Goal: Task Accomplishment & Management: Use online tool/utility

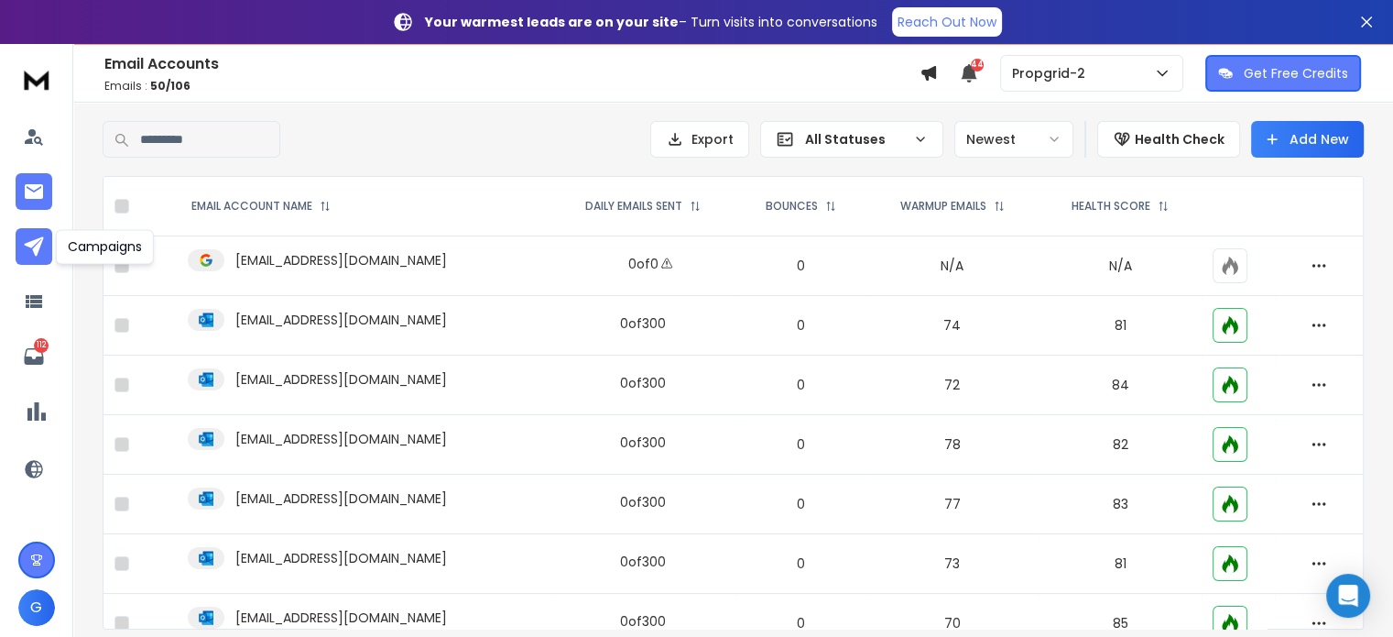
click at [25, 252] on icon at bounding box center [34, 246] width 22 height 22
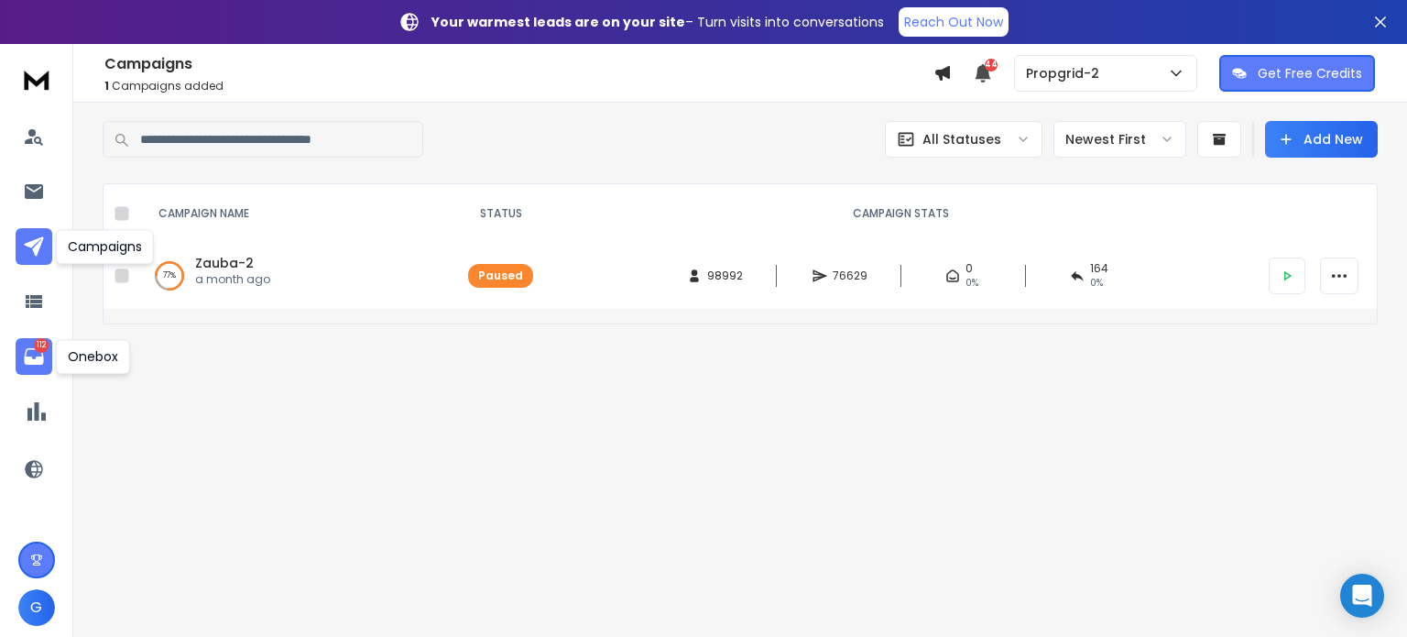
click at [35, 354] on icon at bounding box center [34, 356] width 22 height 22
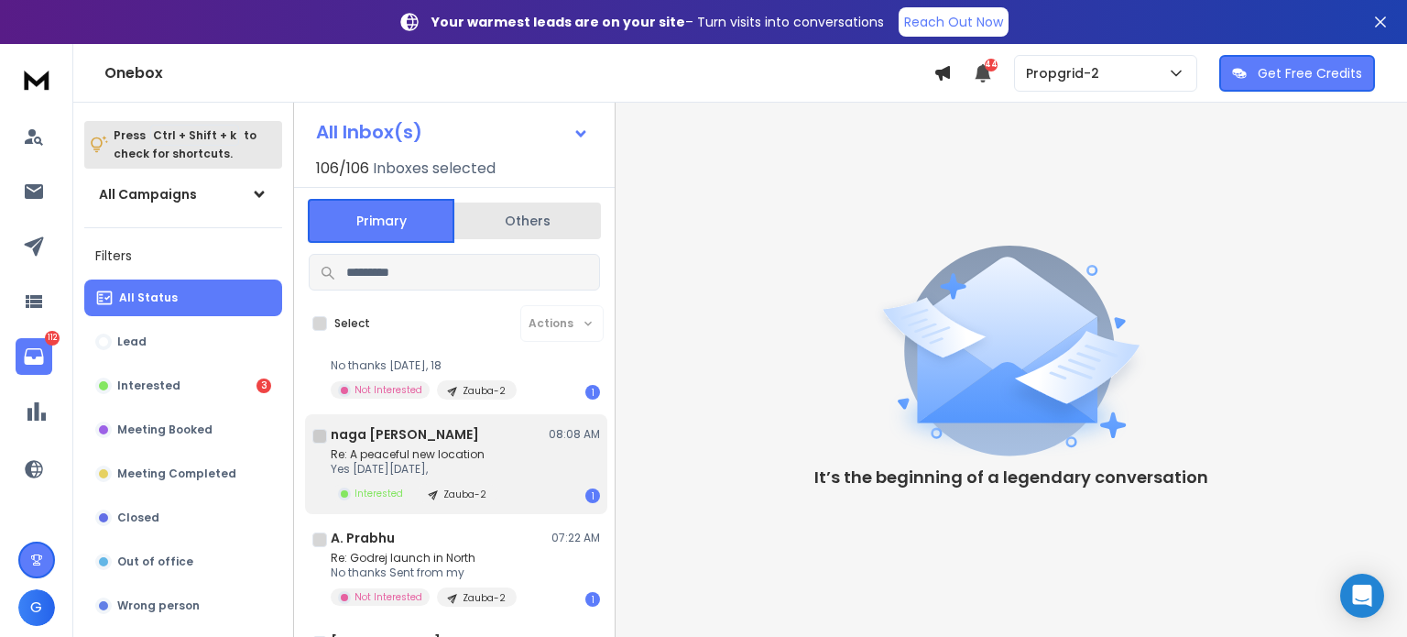
click at [454, 463] on p "Yes [DATE][DATE]," at bounding box center [414, 469] width 167 height 15
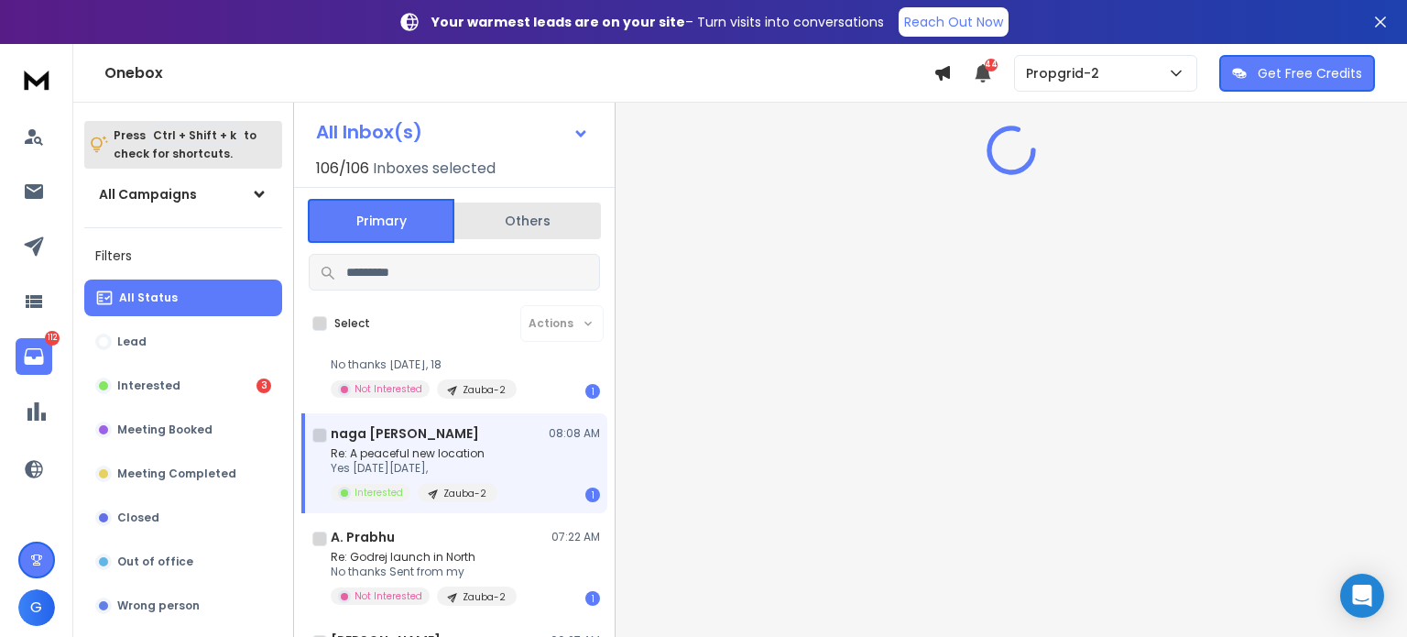
scroll to position [365, 0]
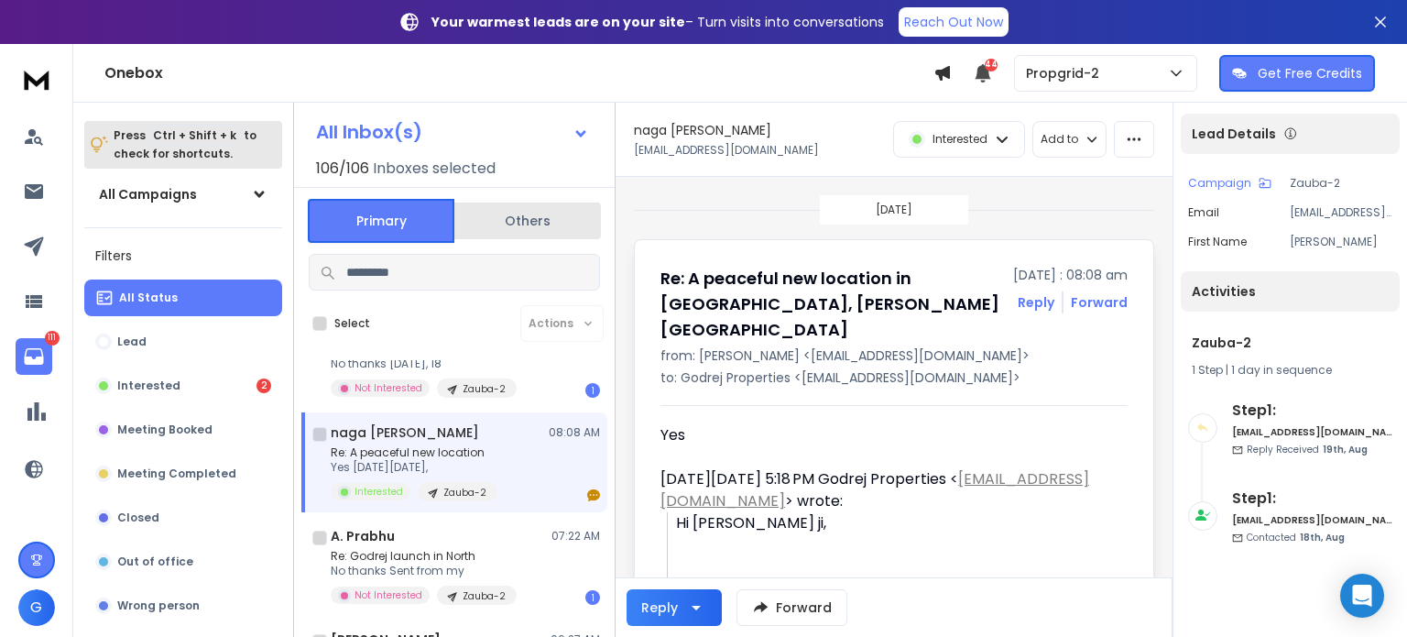
click at [659, 604] on div "Reply" at bounding box center [659, 607] width 37 height 18
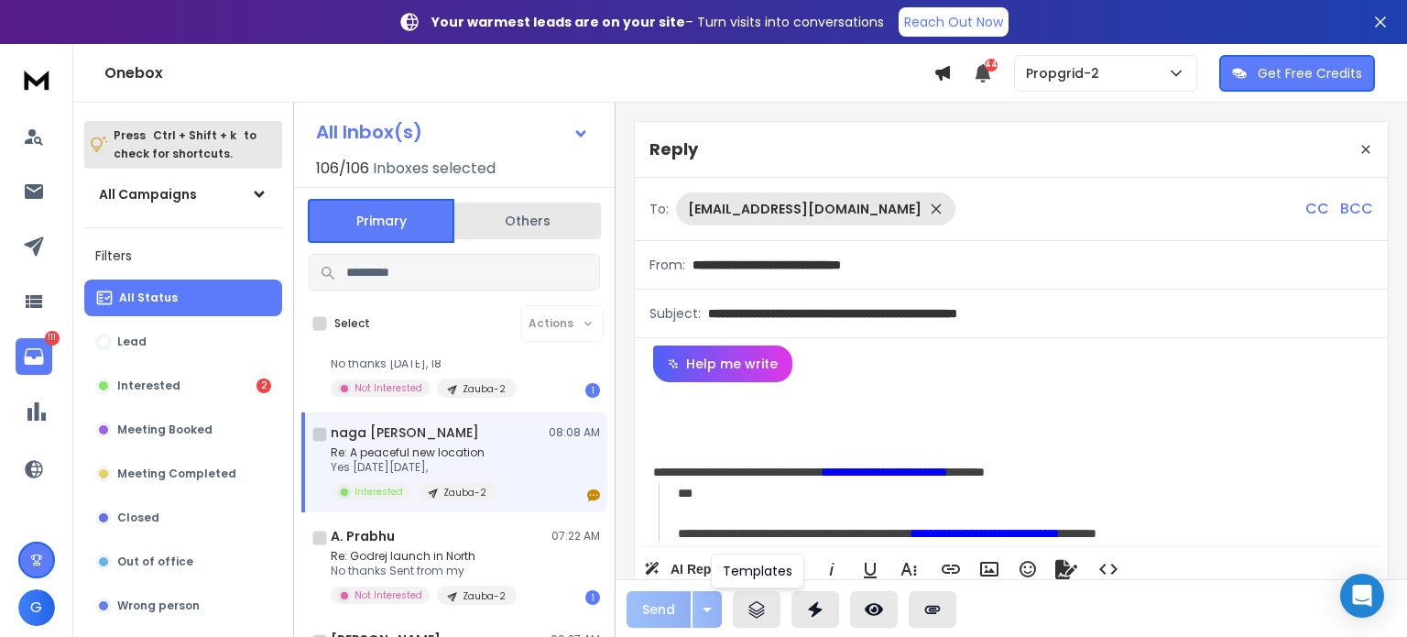
click at [752, 601] on icon at bounding box center [756, 609] width 18 height 18
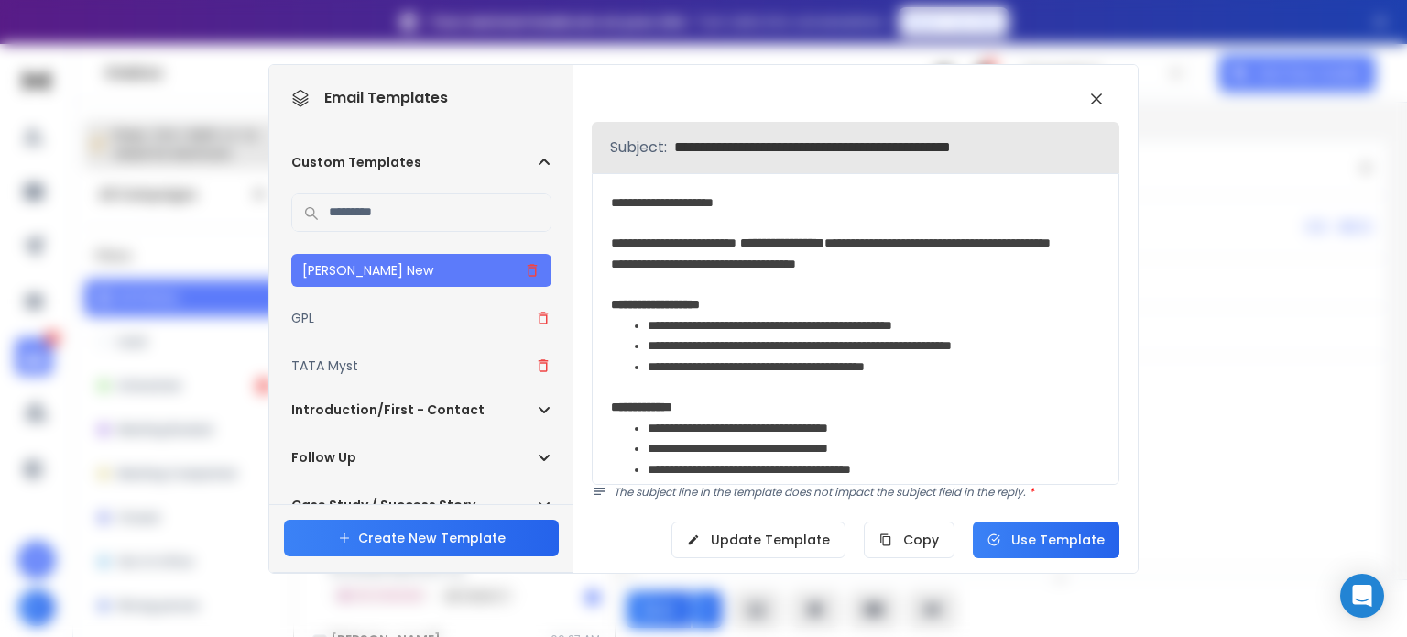
click at [1044, 540] on button "Use Template" at bounding box center [1046, 539] width 147 height 37
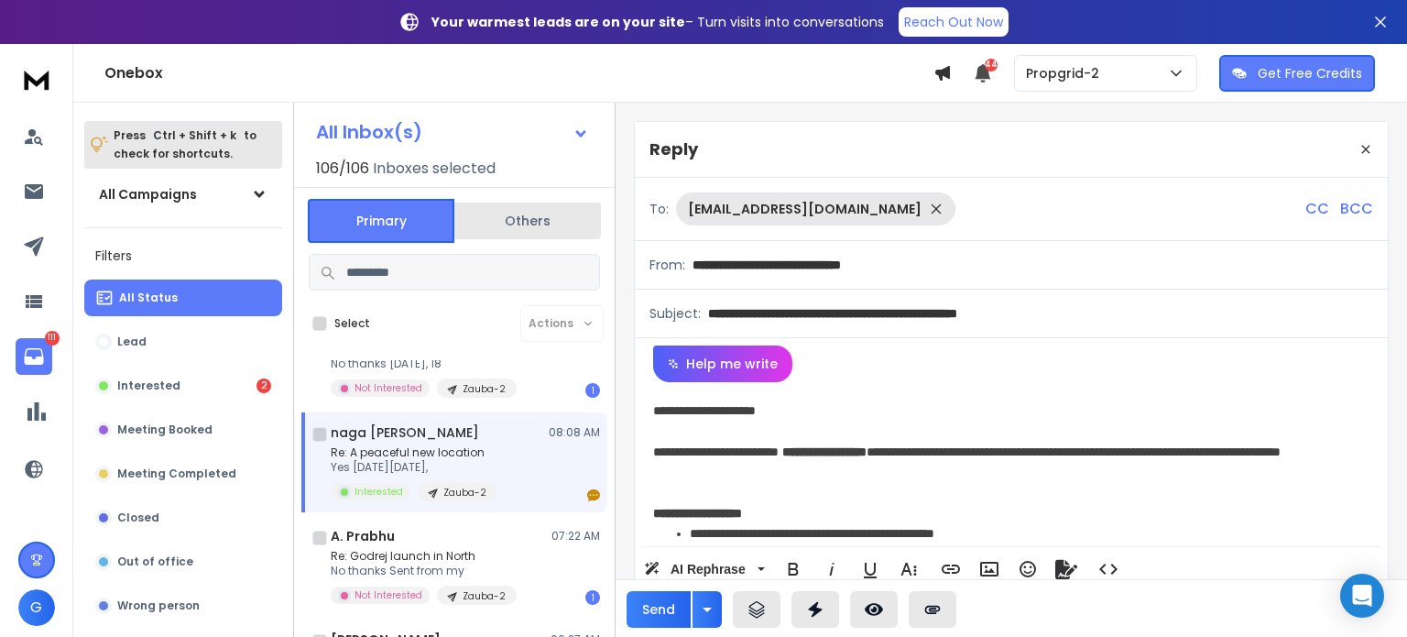
click at [653, 604] on button "Send" at bounding box center [658, 609] width 64 height 37
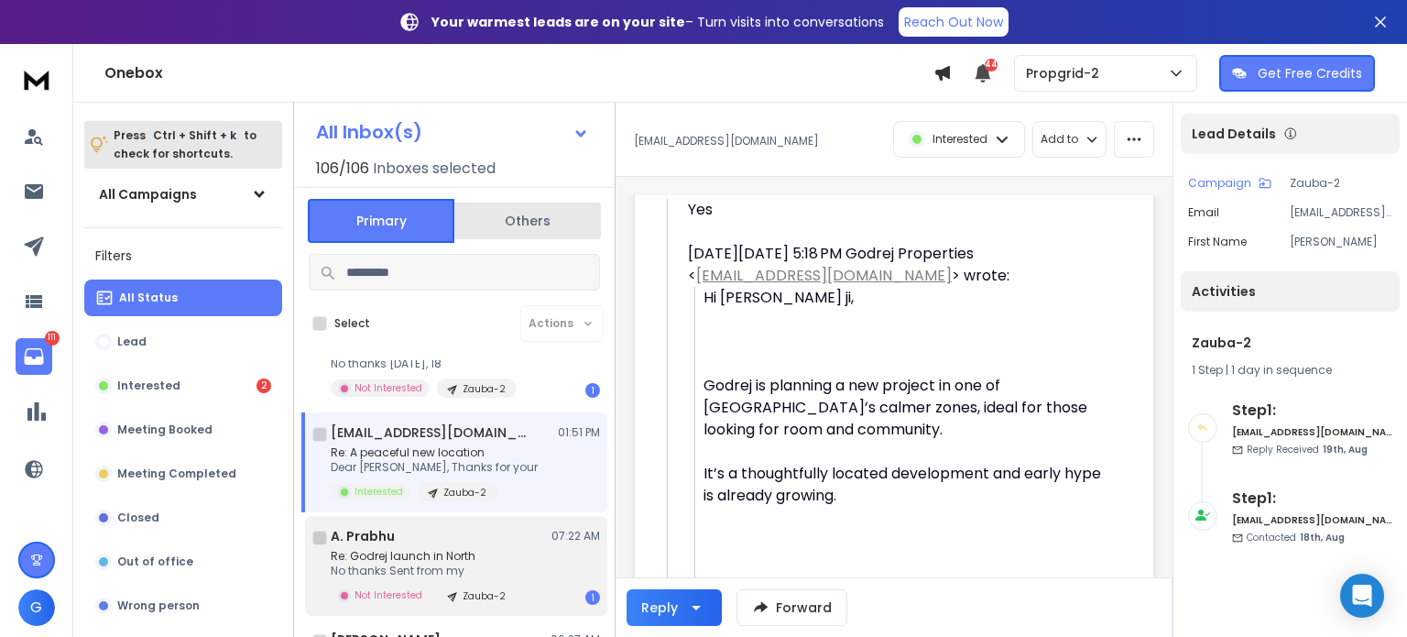
scroll to position [916, 0]
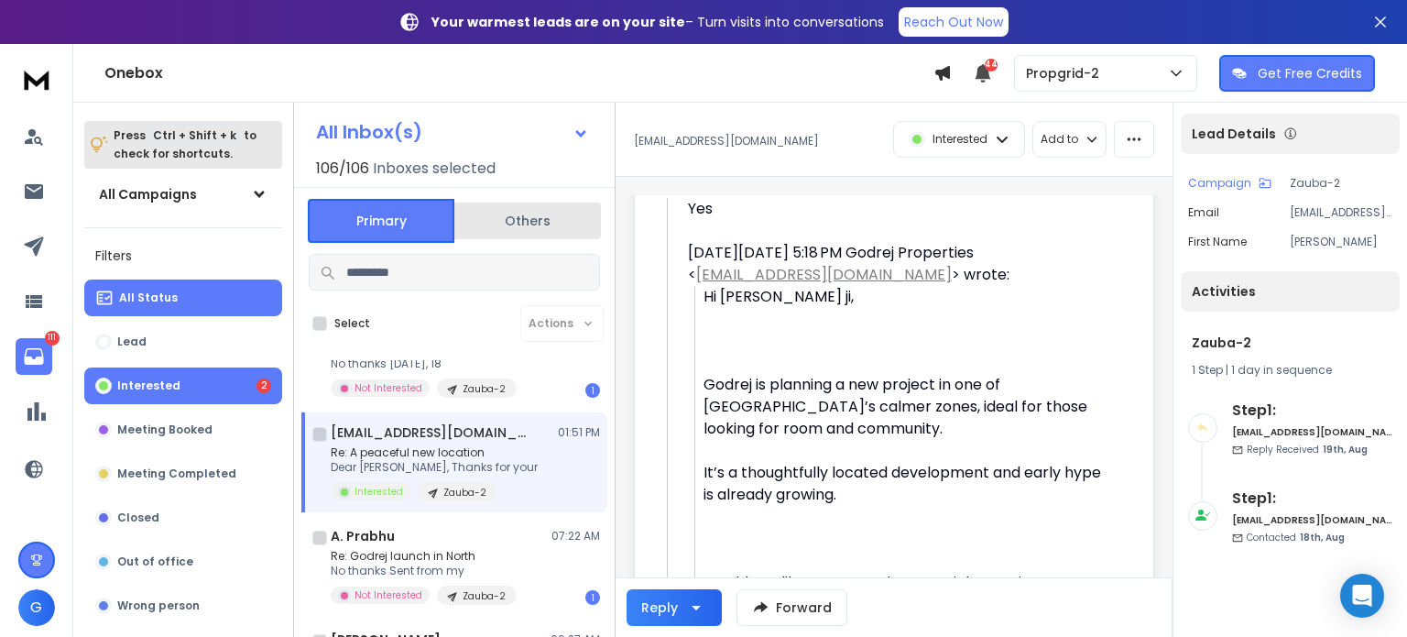
click at [155, 387] on p "Interested" at bounding box center [148, 385] width 63 height 15
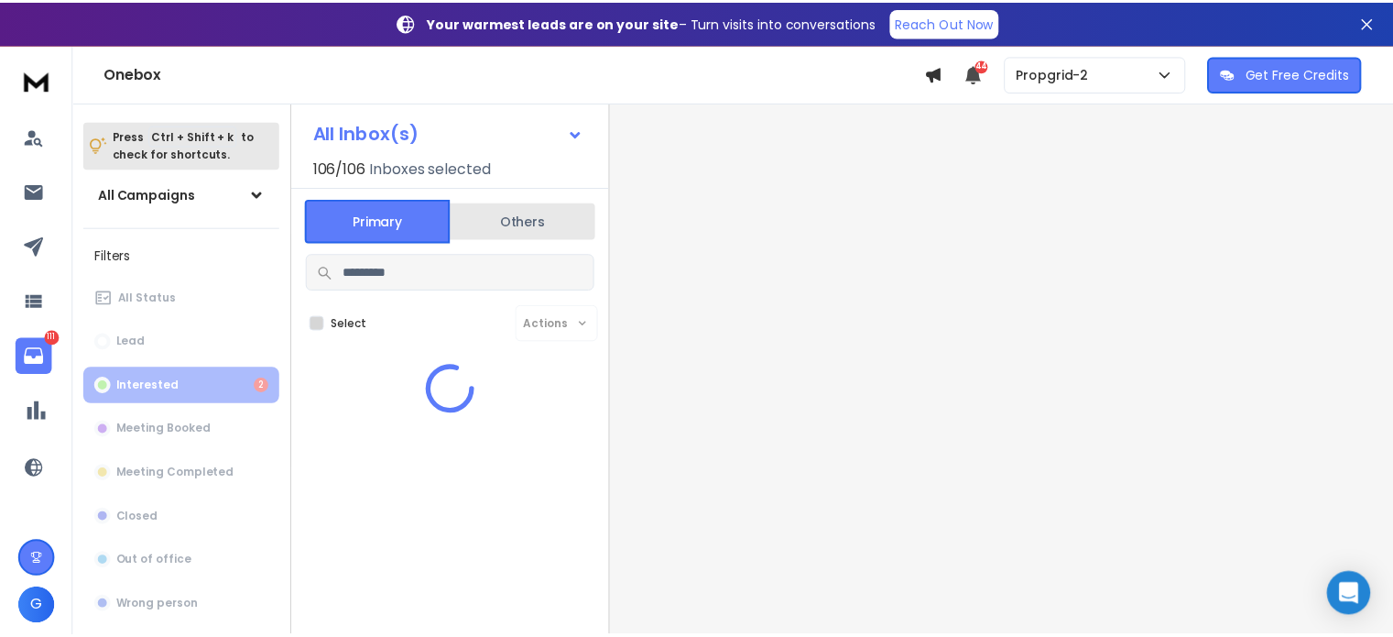
scroll to position [0, 0]
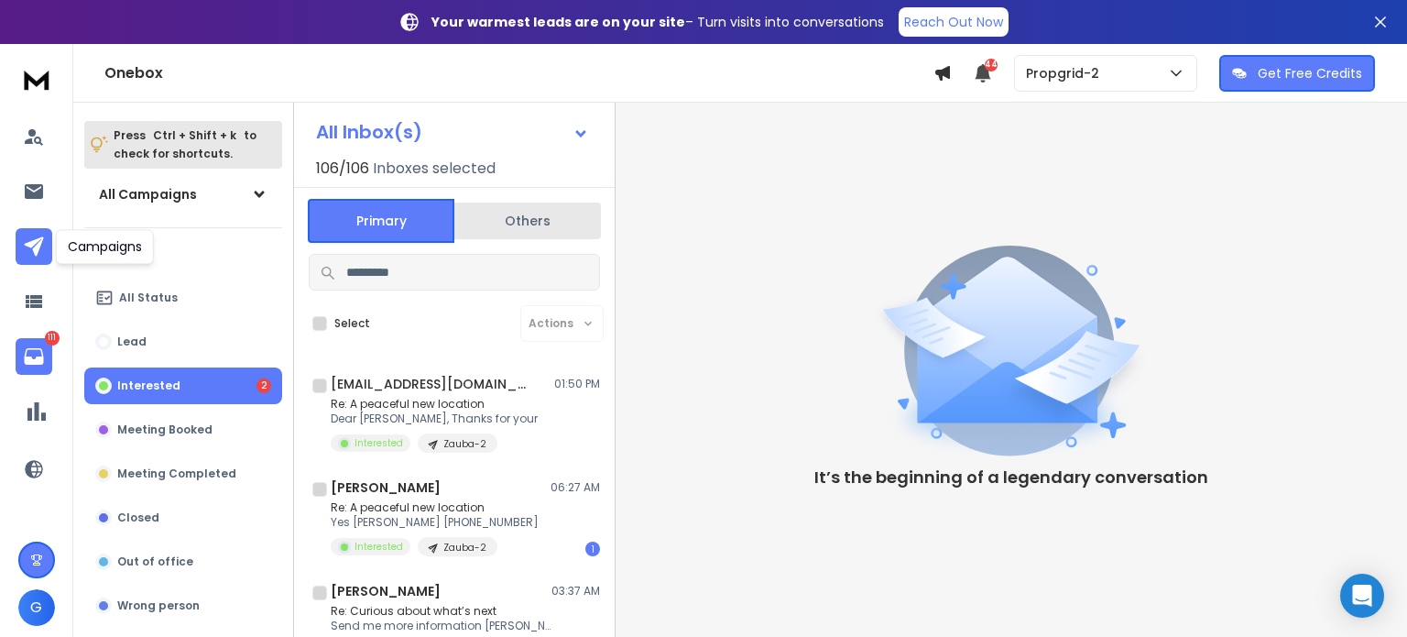
click at [31, 235] on icon at bounding box center [34, 246] width 22 height 22
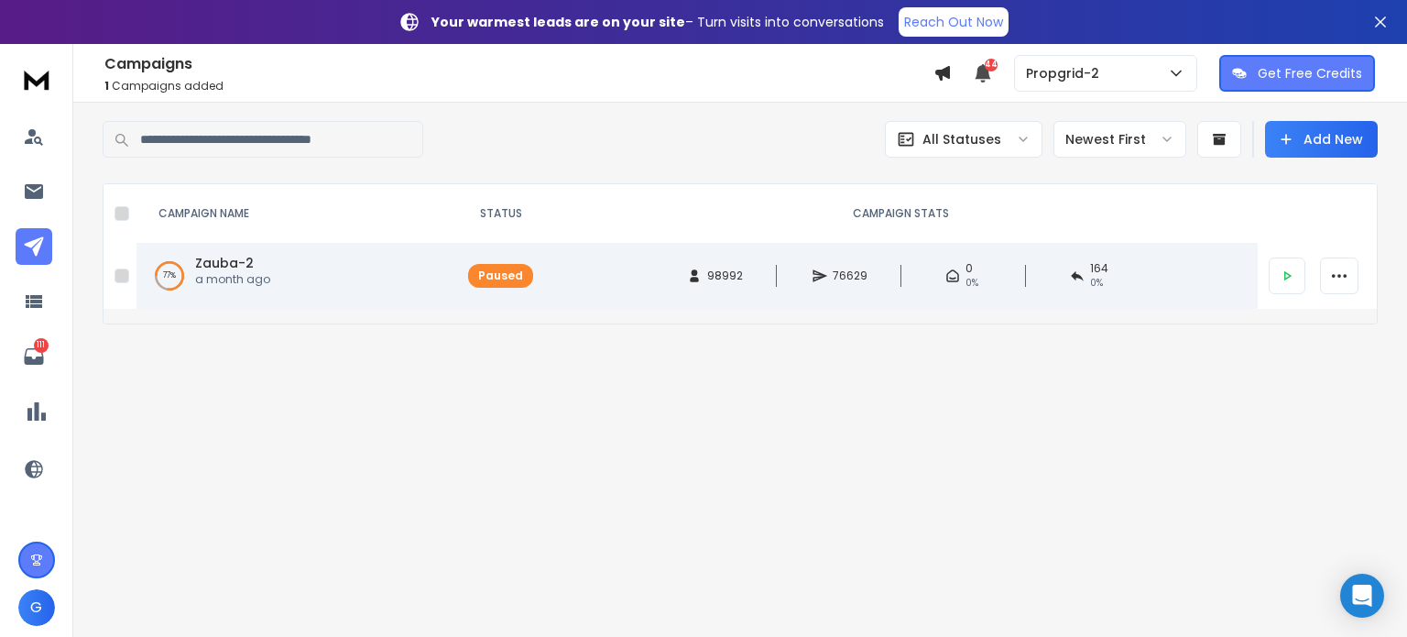
click at [309, 282] on div "77 % Zauba-2 a month ago" at bounding box center [297, 276] width 284 height 44
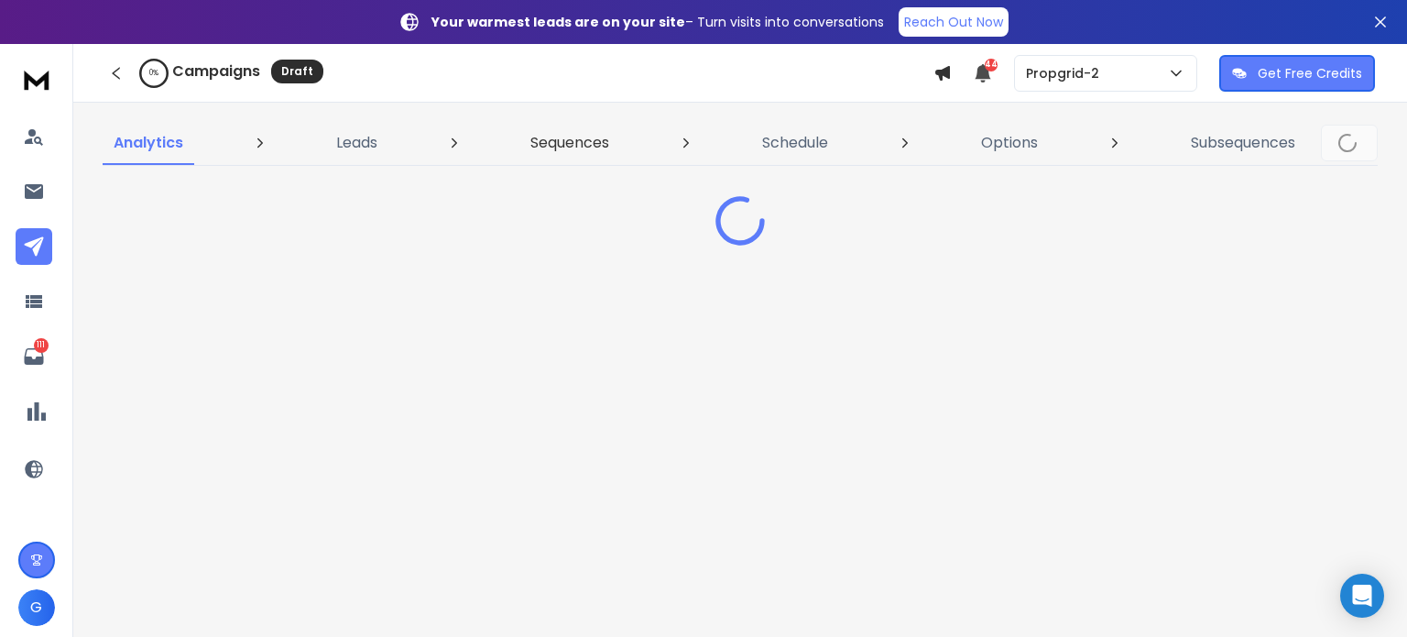
click at [543, 151] on p "Sequences" at bounding box center [569, 143] width 79 height 22
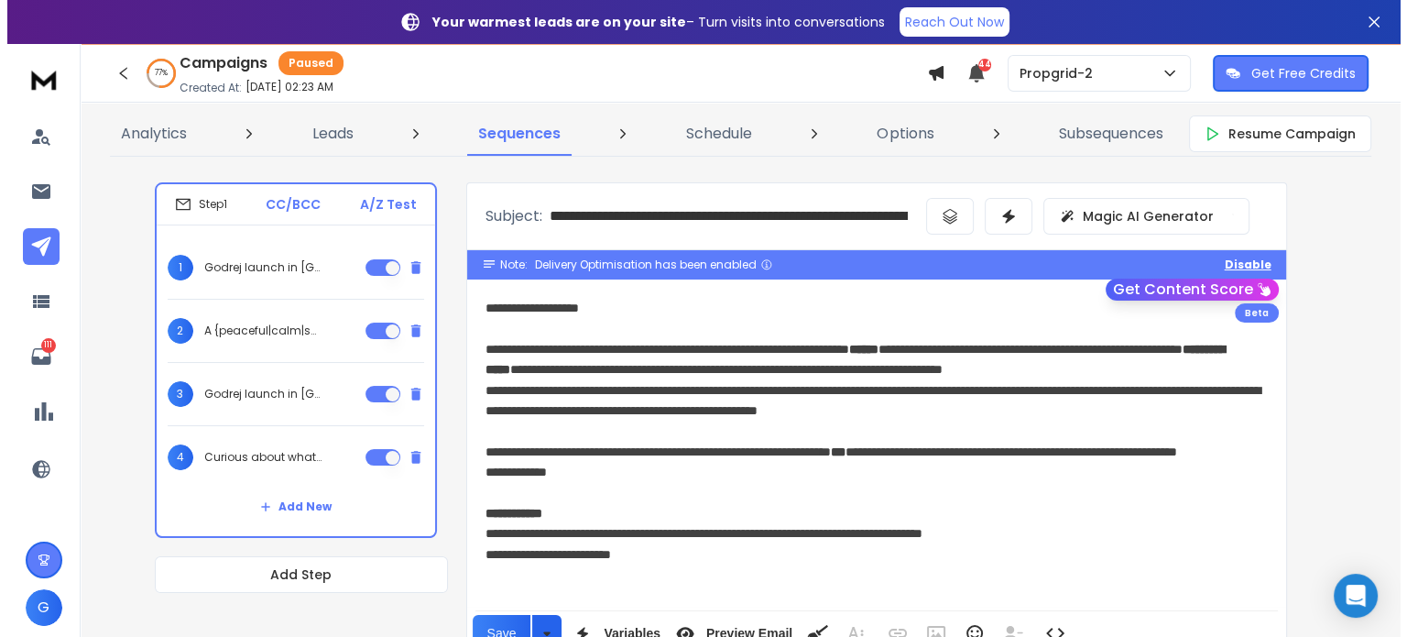
scroll to position [91, 0]
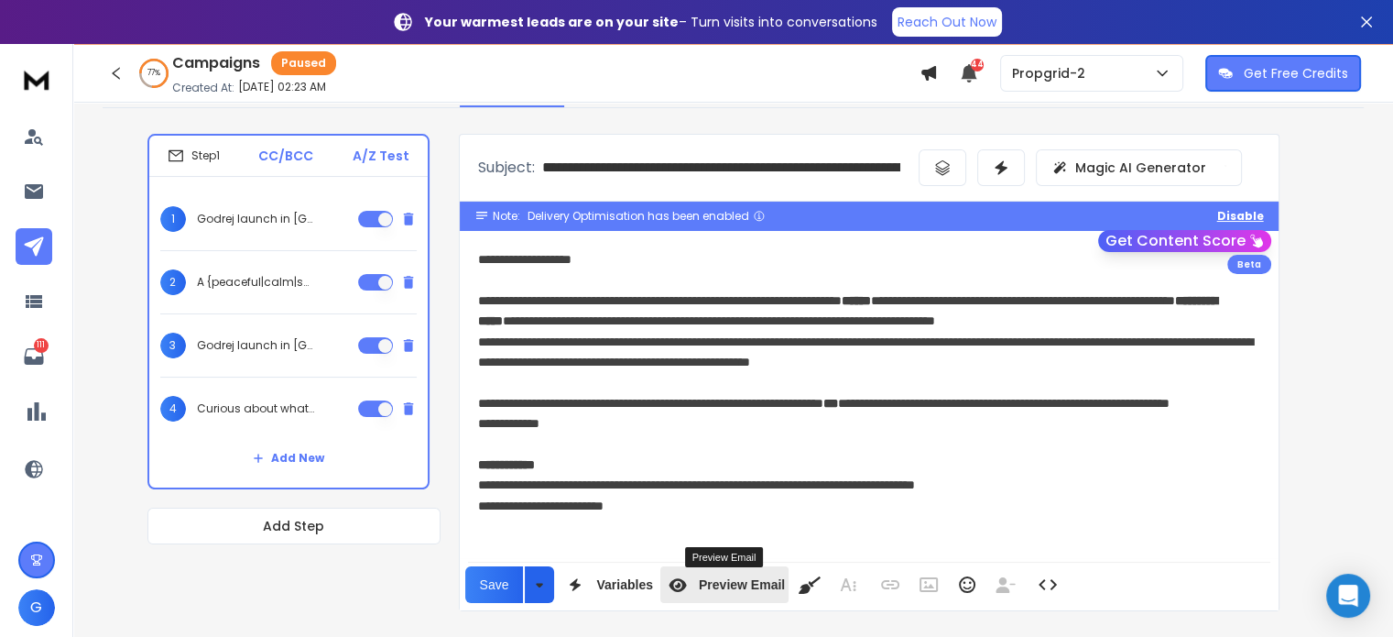
click at [729, 574] on div "Preview Email" at bounding box center [724, 585] width 128 height 30
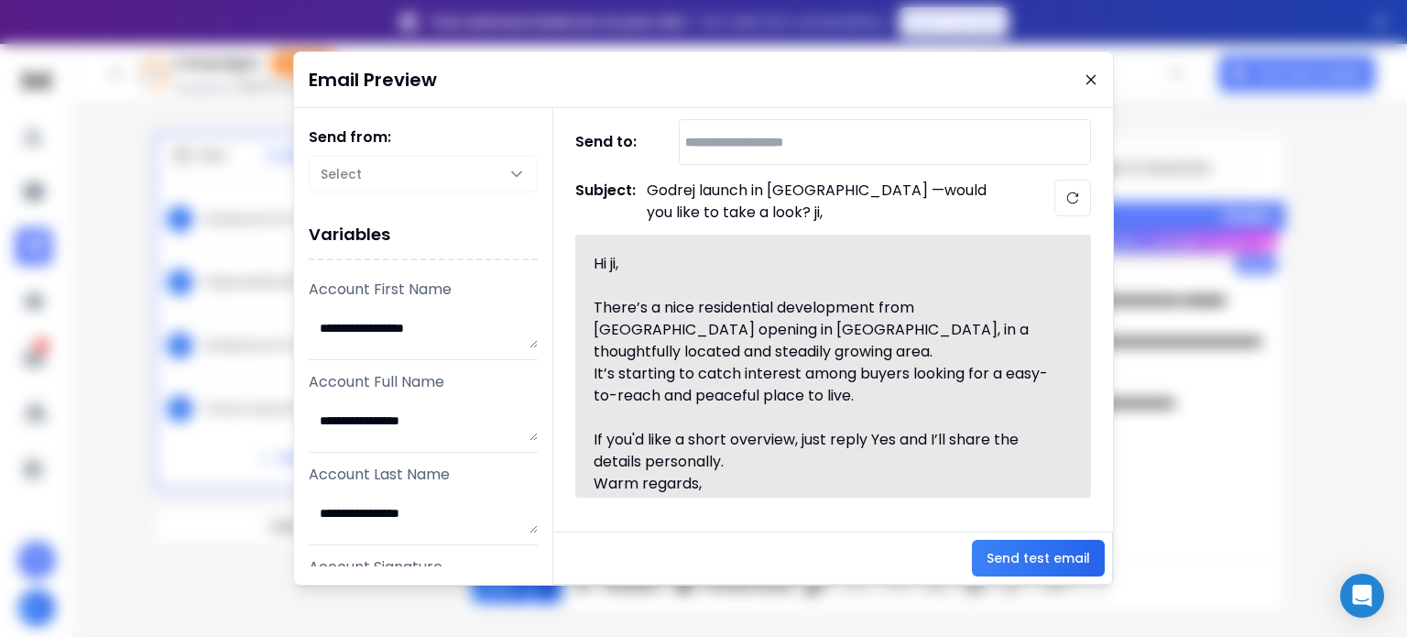
scroll to position [0, 0]
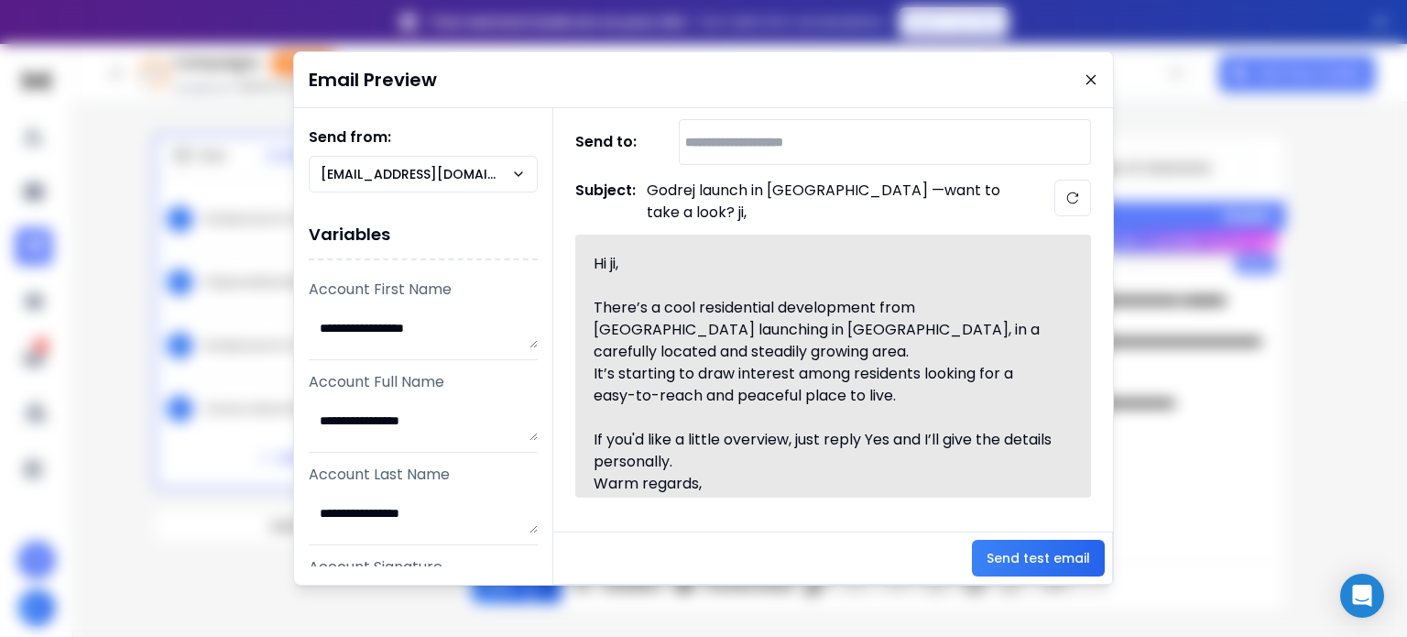
click at [406, 174] on p "[EMAIL_ADDRESS][DOMAIN_NAME]" at bounding box center [416, 174] width 191 height 18
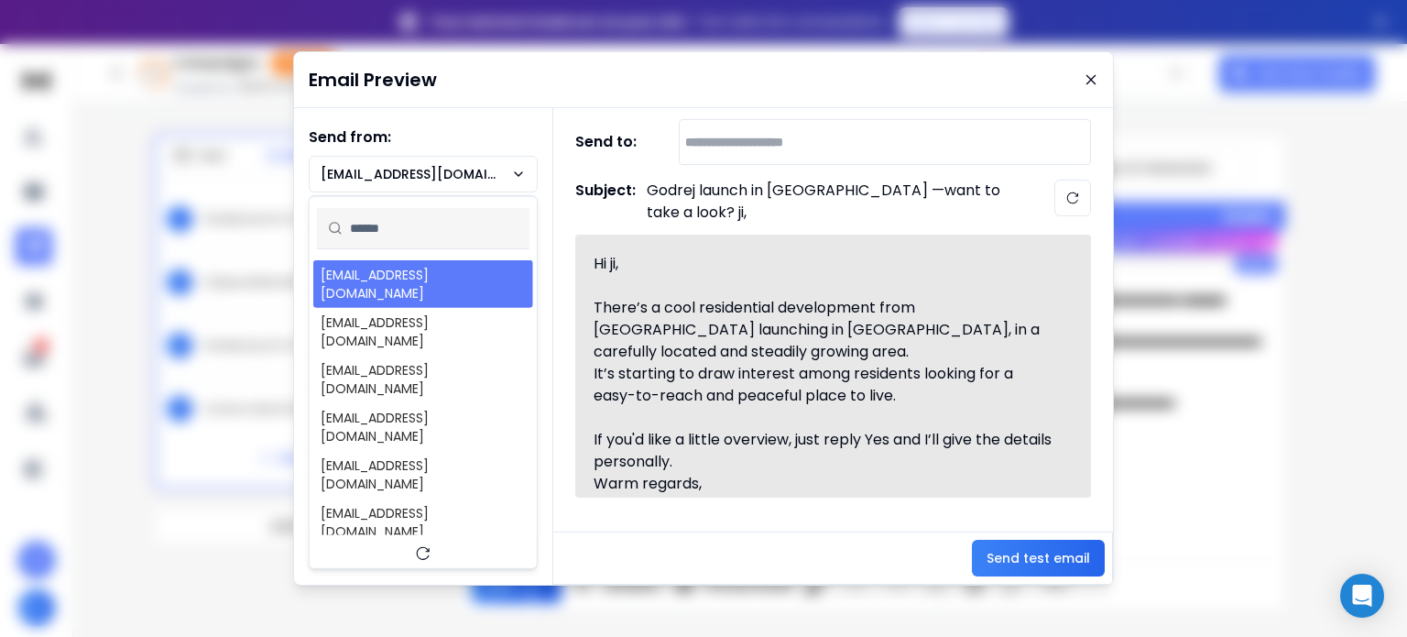
click at [406, 174] on p "[EMAIL_ADDRESS][DOMAIN_NAME]" at bounding box center [416, 174] width 191 height 18
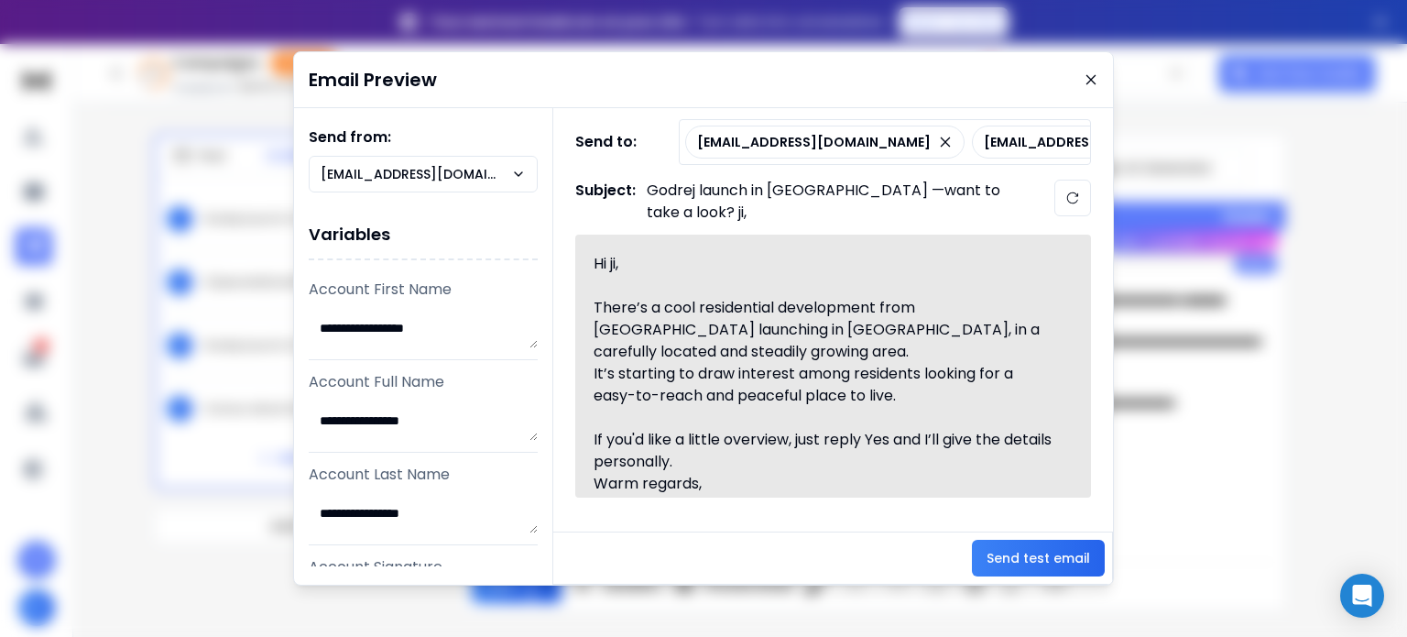
click at [1070, 552] on button "Send test email" at bounding box center [1038, 557] width 133 height 37
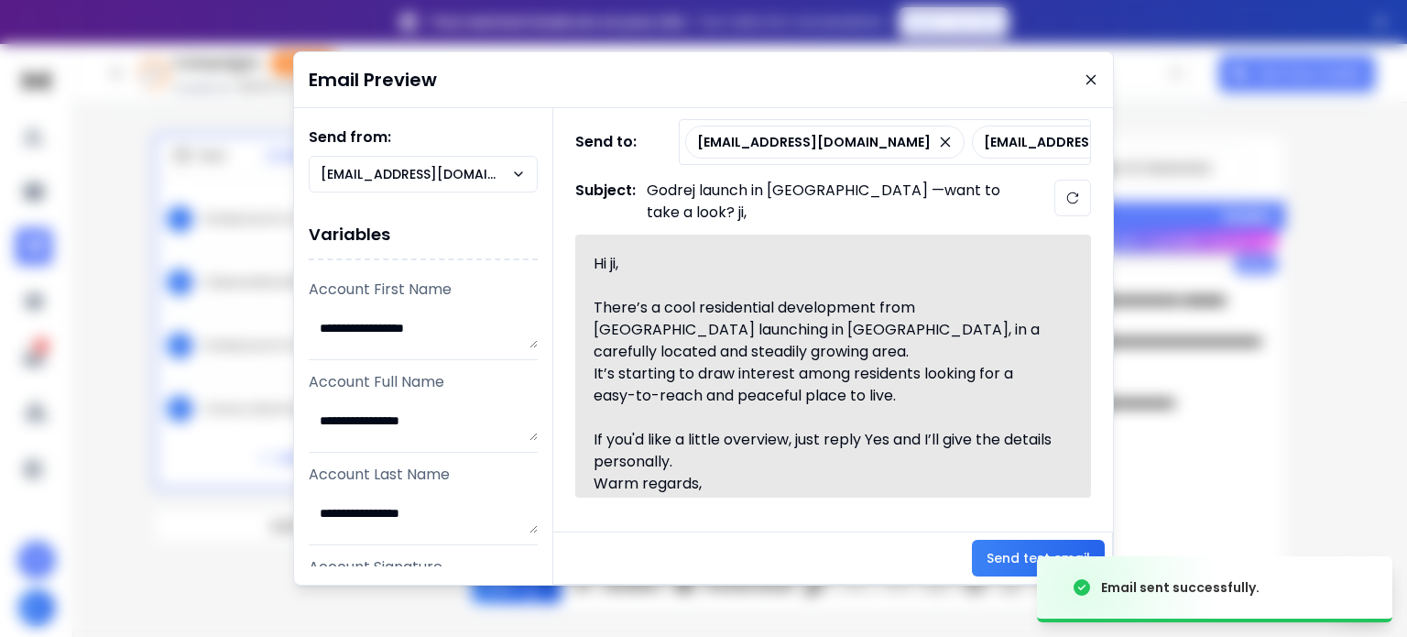
drag, startPoint x: 451, startPoint y: 407, endPoint x: 303, endPoint y: 402, distance: 147.5
click at [303, 402] on div "**********" at bounding box center [423, 346] width 258 height 440
drag, startPoint x: 303, startPoint y: 404, endPoint x: 329, endPoint y: 420, distance: 30.5
click at [329, 420] on textarea "**********" at bounding box center [423, 422] width 229 height 37
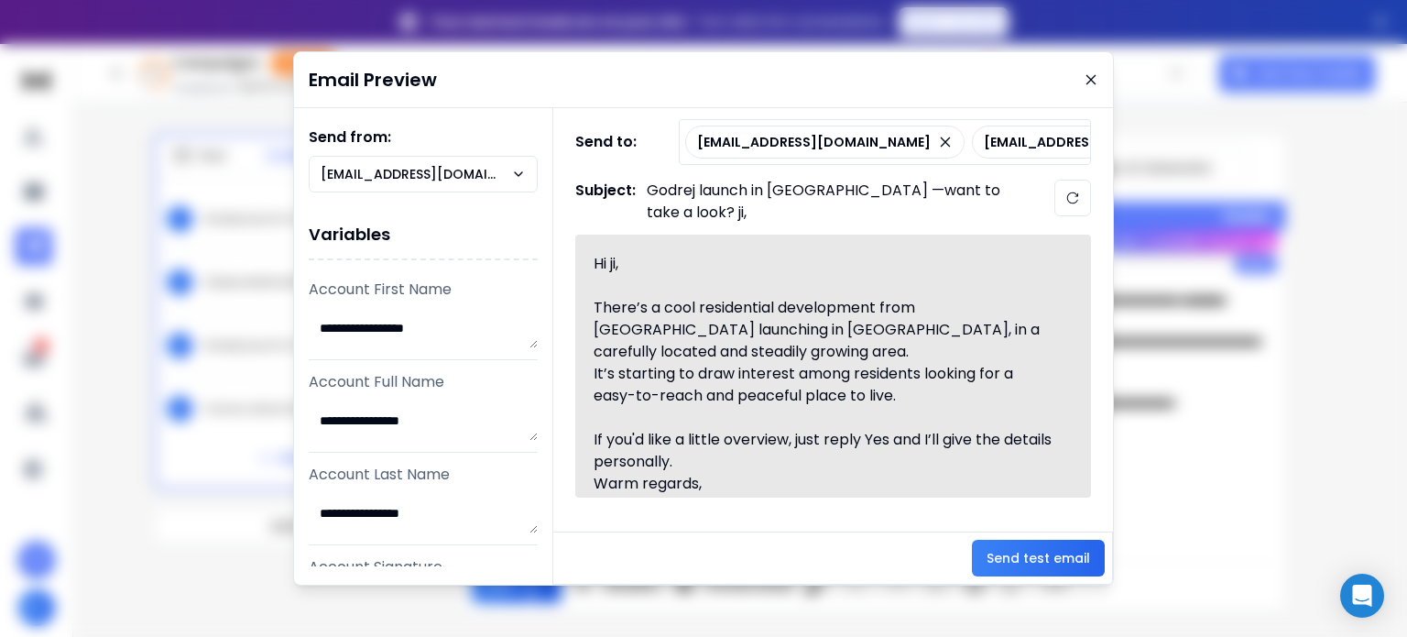
drag, startPoint x: 312, startPoint y: 417, endPoint x: 488, endPoint y: 423, distance: 176.0
click at [488, 423] on textarea "**********" at bounding box center [423, 422] width 229 height 37
